Goal: Task Accomplishment & Management: Manage account settings

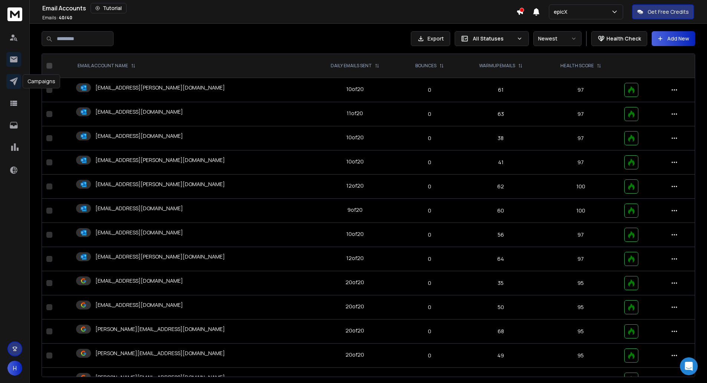
click at [13, 76] on link at bounding box center [13, 81] width 15 height 15
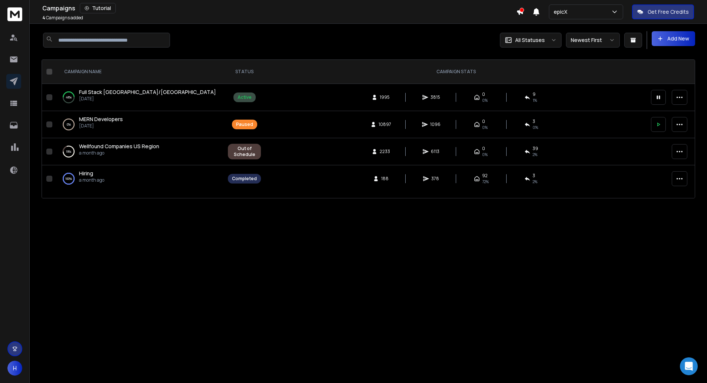
click at [110, 145] on span "Wellfound Companies US Region" at bounding box center [119, 145] width 80 height 7
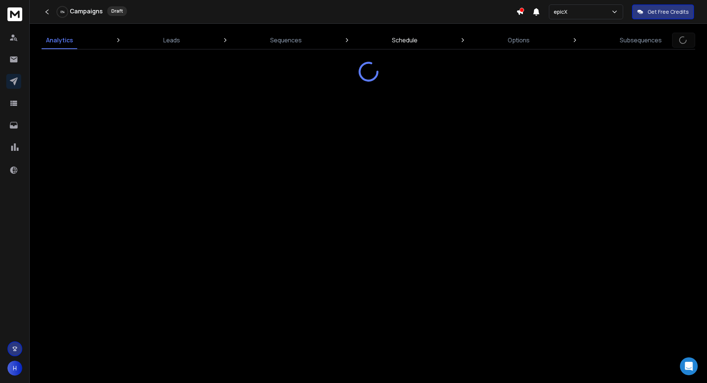
click at [398, 37] on p "Schedule" at bounding box center [405, 40] width 26 height 9
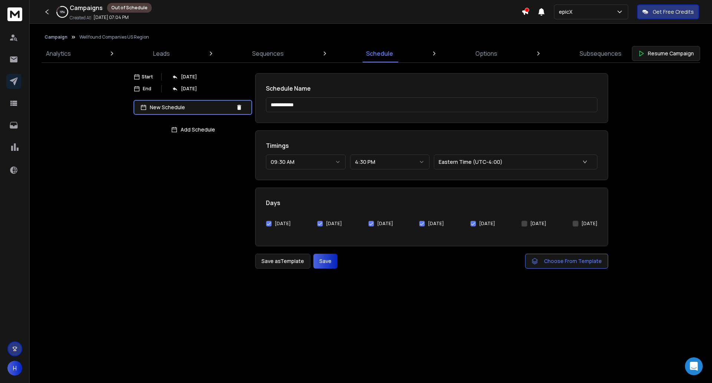
click at [197, 88] on p "Tue Oct 14 2025" at bounding box center [189, 89] width 16 height 6
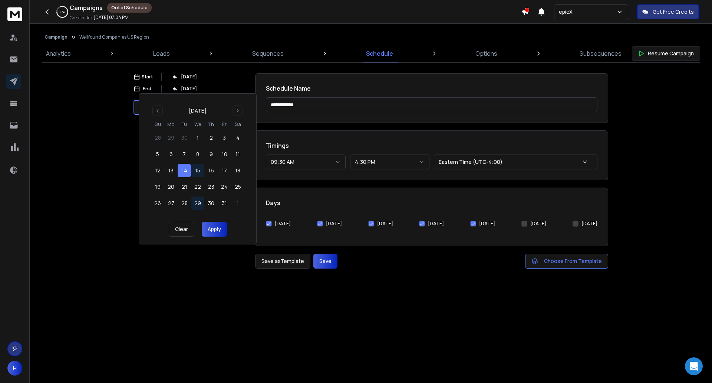
click at [196, 205] on button "29" at bounding box center [197, 202] width 13 height 13
click at [215, 229] on button "Apply" at bounding box center [214, 229] width 25 height 15
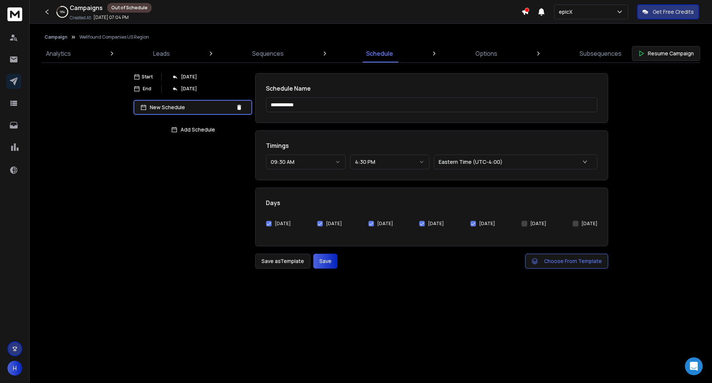
click at [333, 266] on button "Save" at bounding box center [326, 260] width 24 height 15
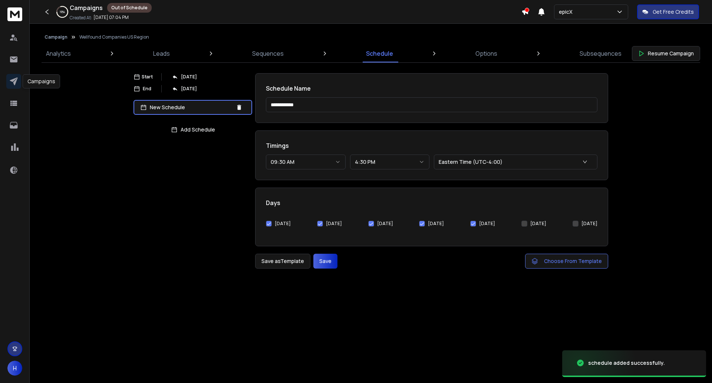
click at [18, 79] on link at bounding box center [13, 81] width 15 height 15
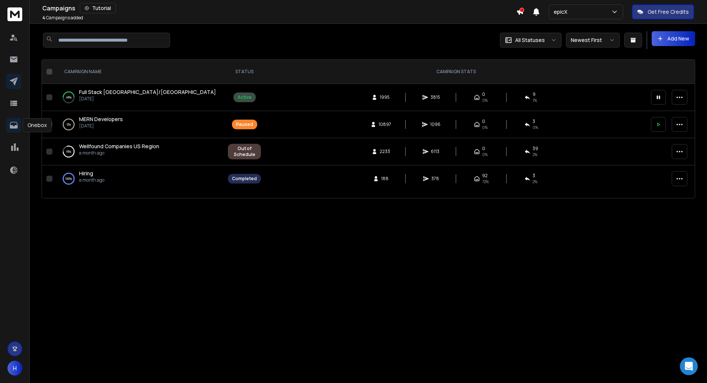
click at [16, 124] on icon at bounding box center [13, 125] width 9 height 9
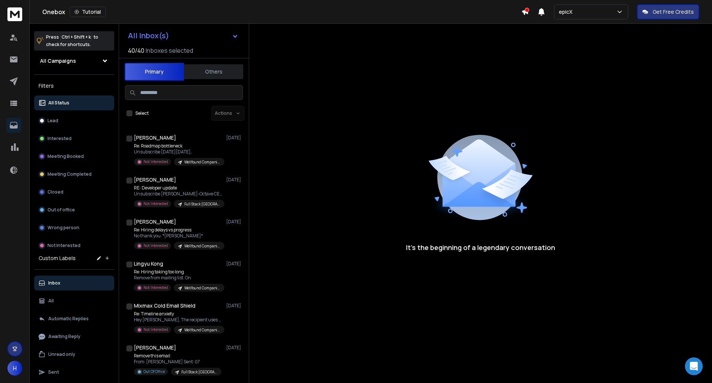
click at [59, 298] on button "All" at bounding box center [74, 300] width 80 height 15
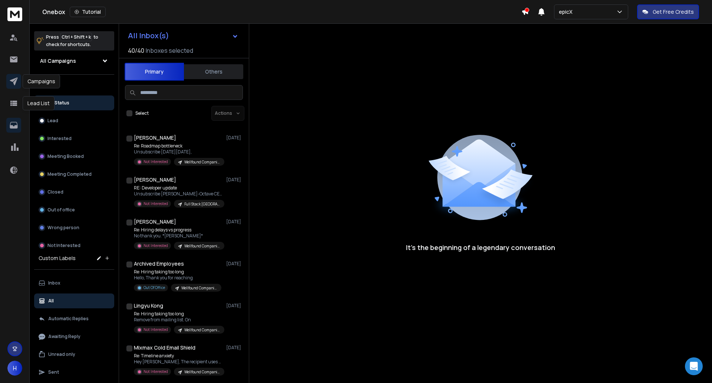
click at [14, 88] on link at bounding box center [13, 81] width 15 height 15
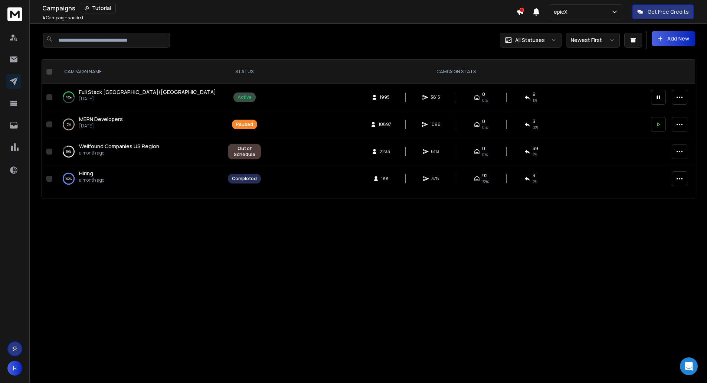
click at [155, 153] on p "a month ago" at bounding box center [119, 153] width 80 height 6
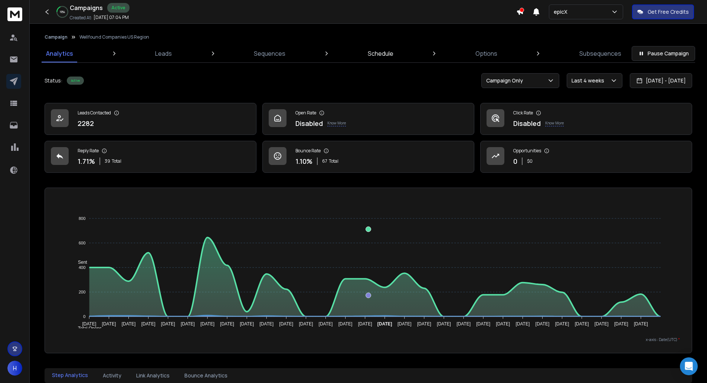
click at [384, 47] on link "Schedule" at bounding box center [380, 54] width 35 height 18
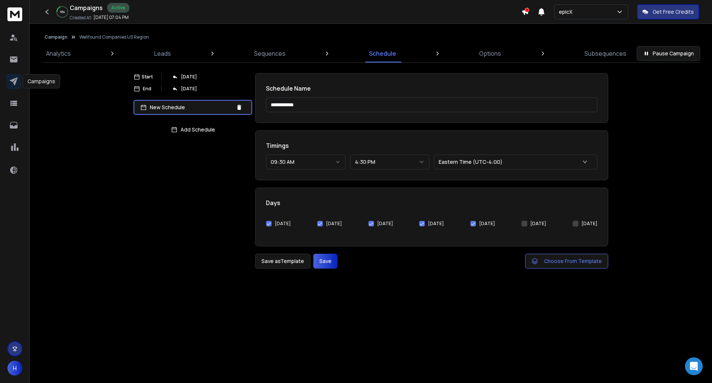
click at [15, 84] on icon at bounding box center [13, 81] width 9 height 9
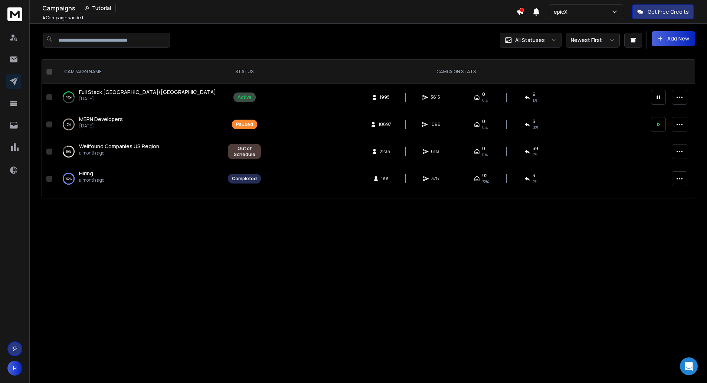
click at [593, 4] on div "Campaigns Tutorial 4 Campaigns added epicX Get Free Credits" at bounding box center [353, 12] width 707 height 24
click at [593, 4] on button "epicX" at bounding box center [586, 11] width 74 height 15
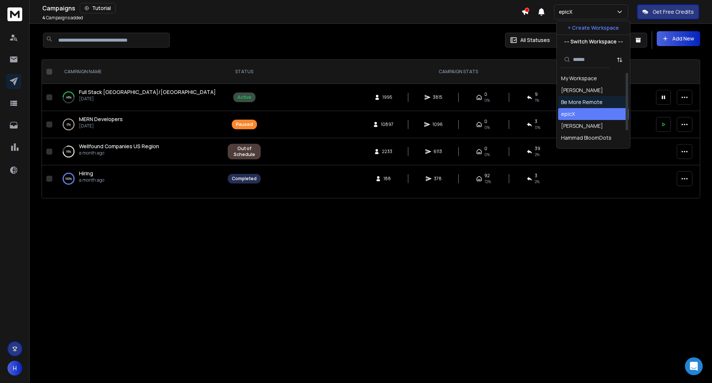
click at [572, 101] on div "Be More Remote" at bounding box center [582, 101] width 42 height 7
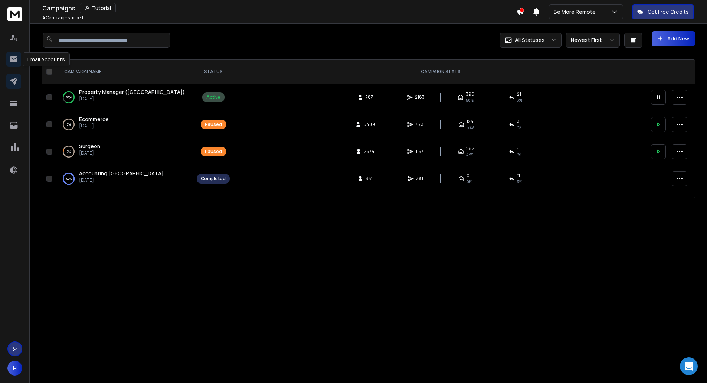
click at [20, 66] on link at bounding box center [13, 59] width 15 height 15
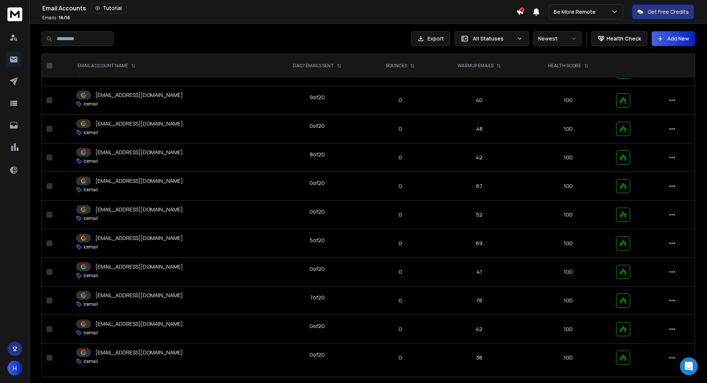
scroll to position [164, 0]
click at [9, 86] on link at bounding box center [13, 81] width 15 height 15
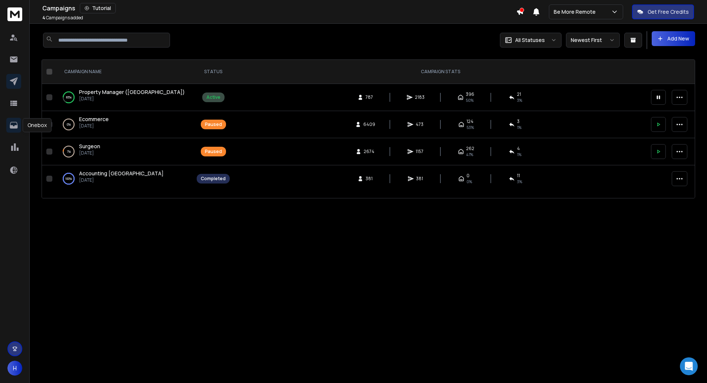
click at [16, 121] on icon at bounding box center [13, 125] width 9 height 9
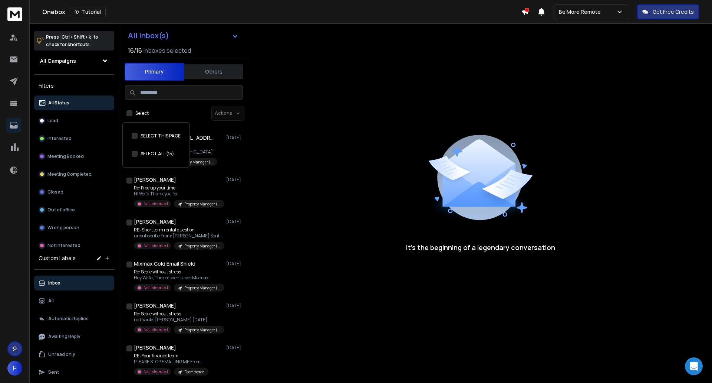
drag, startPoint x: 178, startPoint y: 148, endPoint x: 185, endPoint y: 150, distance: 7.1
click at [179, 148] on div "SELECT THIS PAGE SELECT ALL (15)" at bounding box center [156, 144] width 58 height 39
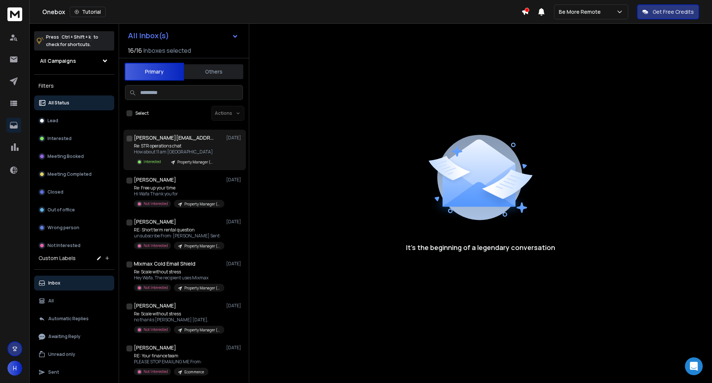
click at [205, 143] on p "Re: STR operations chat" at bounding box center [175, 146] width 83 height 6
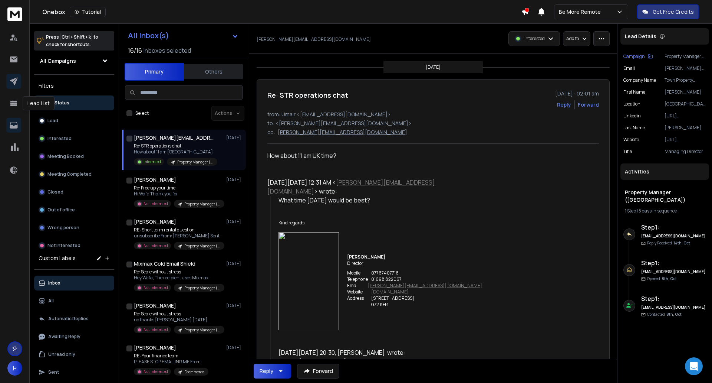
click at [12, 88] on div at bounding box center [14, 82] width 17 height 17
click at [15, 81] on icon at bounding box center [14, 82] width 8 height 8
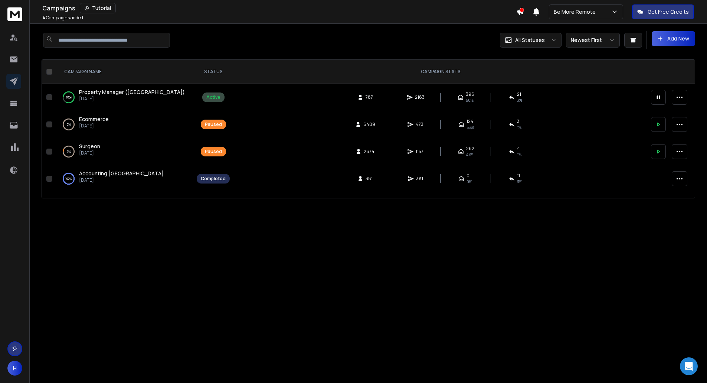
click at [118, 96] on p "12 days ago" at bounding box center [132, 99] width 106 height 6
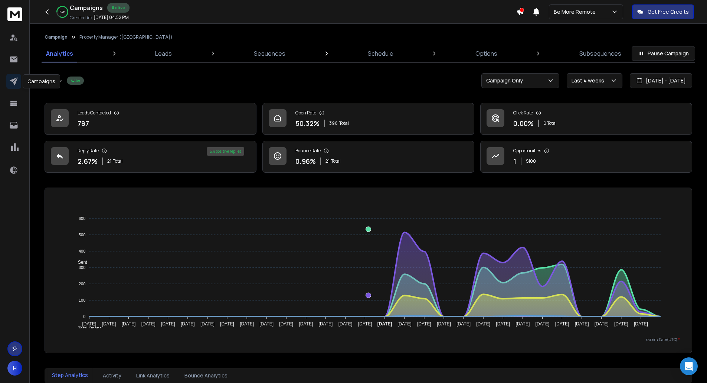
click at [15, 80] on icon at bounding box center [13, 81] width 9 height 9
